Goal: Information Seeking & Learning: Learn about a topic

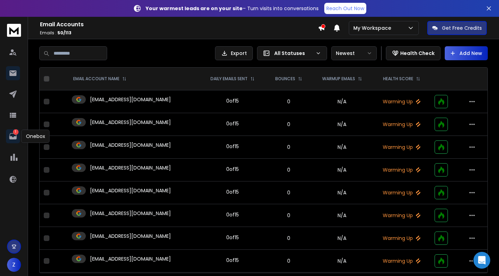
click at [6, 138] on link "1" at bounding box center [13, 136] width 14 height 14
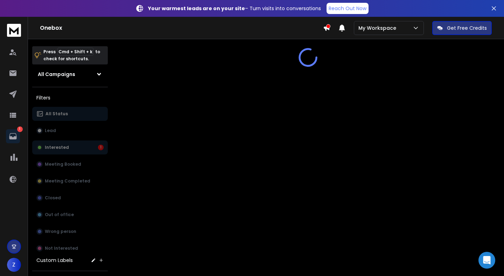
click at [60, 146] on div "All Status Lead Interested 1 Meeting Booked Meeting Completed Closed Out of off…" at bounding box center [70, 181] width 76 height 148
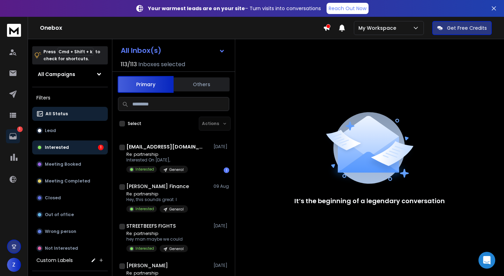
click at [61, 146] on p "Interested" at bounding box center [57, 148] width 24 height 6
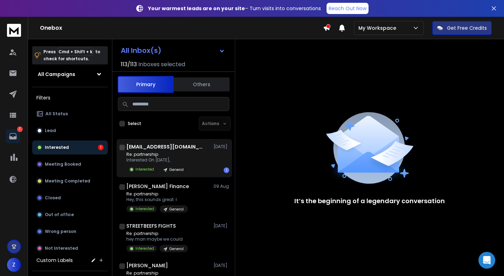
click at [186, 160] on p "Interested On [DATE]," at bounding box center [157, 160] width 62 height 6
click at [190, 156] on div "Re: partnership Interested On [DATE], Interested General" at bounding box center [177, 162] width 103 height 21
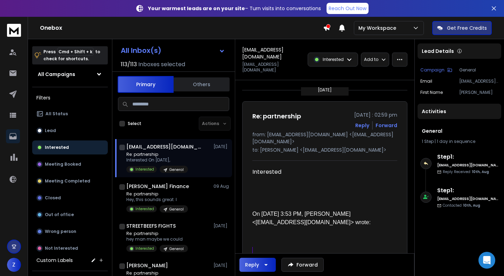
scroll to position [0, 0]
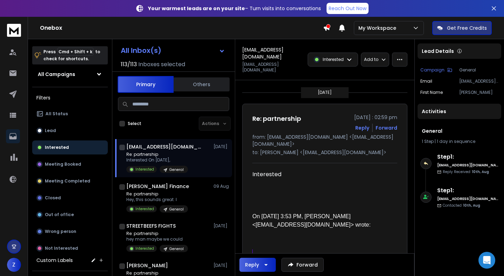
click at [271, 133] on p "from: [EMAIL_ADDRESS][DOMAIN_NAME] <[EMAIL_ADDRESS][DOMAIN_NAME]>" at bounding box center [324, 140] width 145 height 14
copy p "kevilinac"
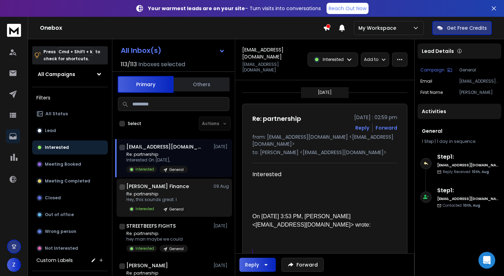
click at [183, 190] on div "[PERSON_NAME] Finance [DATE] Re: partnership Hey, this sounds great. I Interest…" at bounding box center [177, 198] width 103 height 30
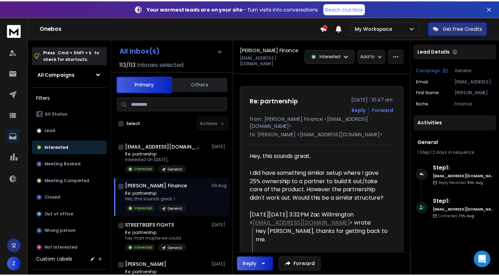
scroll to position [0, 0]
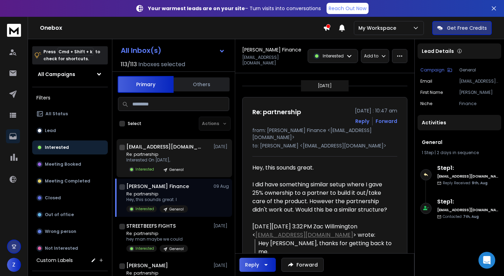
click at [181, 158] on p "Interested On [DATE]," at bounding box center [157, 160] width 62 height 6
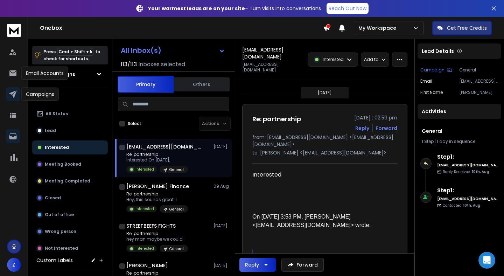
click at [12, 94] on icon at bounding box center [12, 93] width 7 height 7
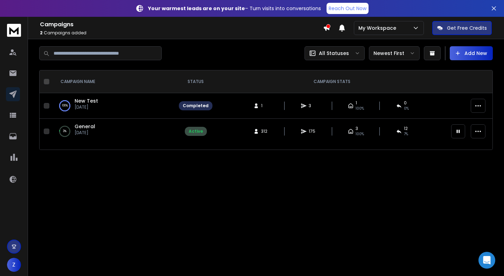
click at [81, 127] on span "General" at bounding box center [85, 126] width 21 height 7
